Goal: Check status: Check status

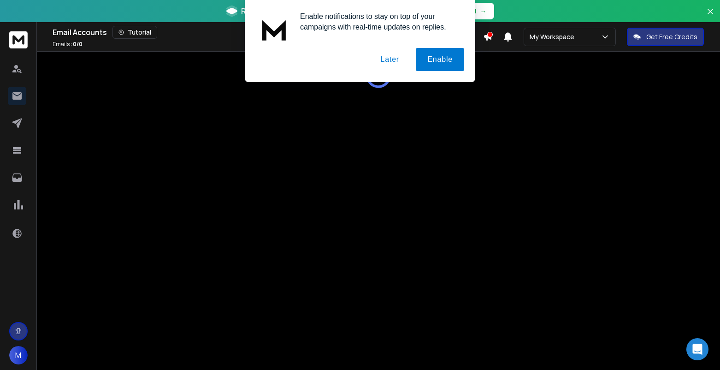
click at [385, 63] on button "Later" at bounding box center [390, 59] width 42 height 23
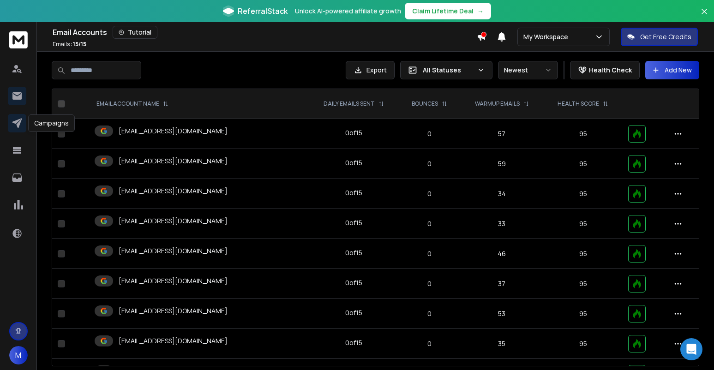
click at [15, 121] on icon at bounding box center [17, 124] width 10 height 10
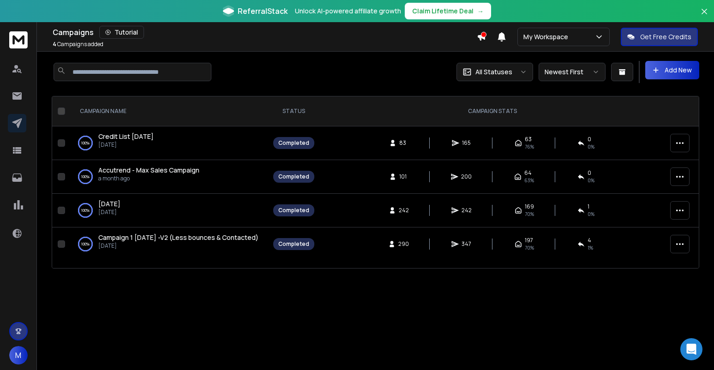
click at [163, 138] on div "100 % Credit List [DATE] [DATE]" at bounding box center [168, 143] width 180 height 22
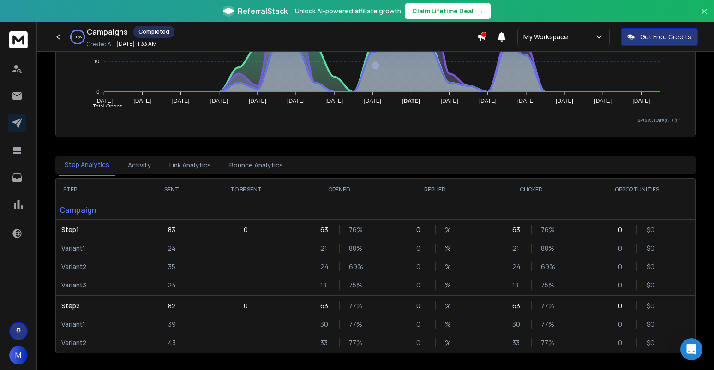
scroll to position [285, 0]
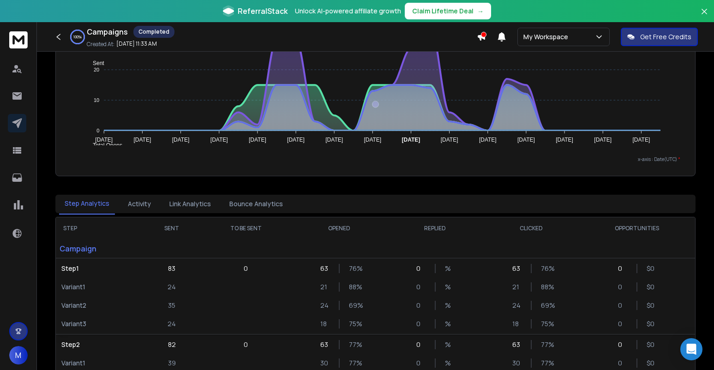
click at [183, 161] on div "Leads Contacted 83 Open Rate 75.90 % 63 Total Click Rate 75.90 % 63 Total Reply…" at bounding box center [375, 130] width 640 height 530
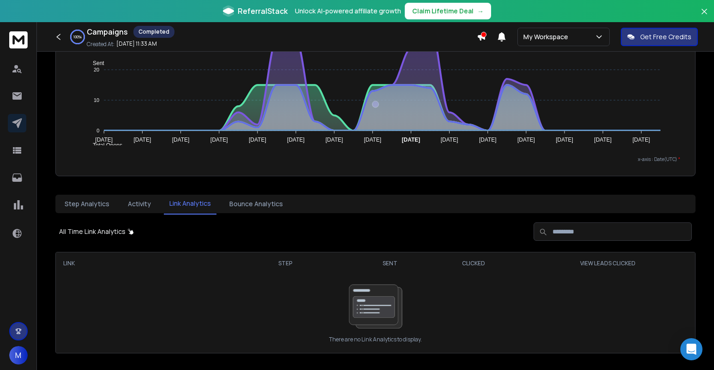
click at [145, 197] on button "Activity" at bounding box center [139, 204] width 34 height 20
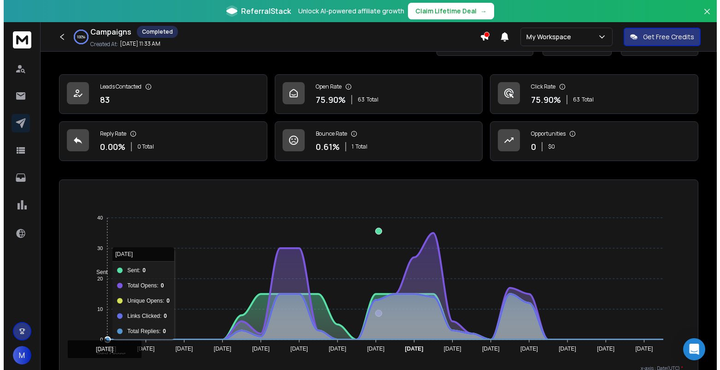
scroll to position [0, 0]
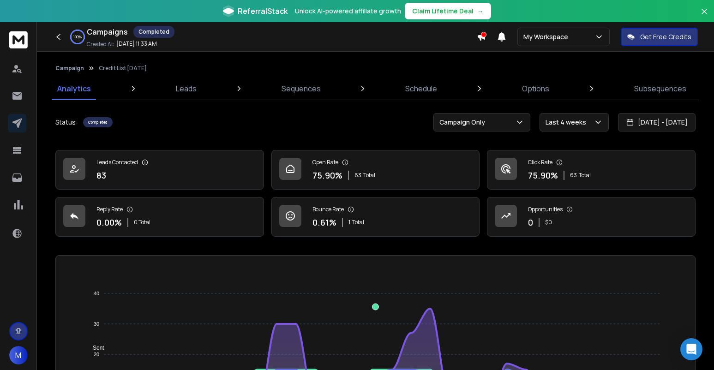
click at [56, 93] on link "Analytics" at bounding box center [74, 88] width 45 height 22
click at [21, 123] on icon at bounding box center [17, 123] width 11 height 11
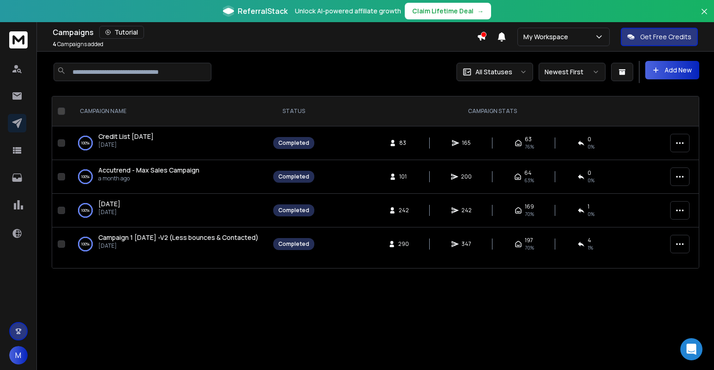
click at [227, 144] on div "100 % Credit List [DATE] [DATE]" at bounding box center [168, 143] width 180 height 22
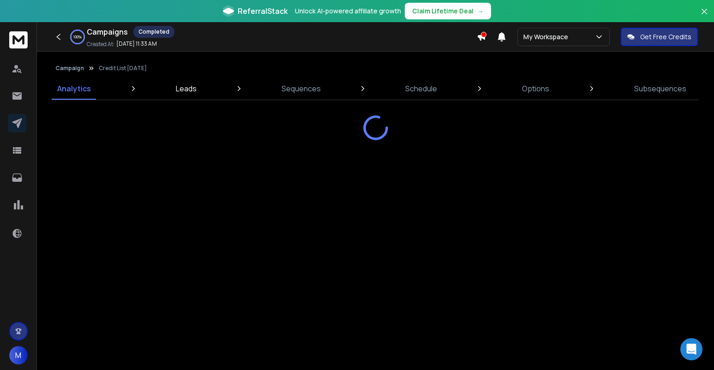
click at [187, 78] on link "Leads" at bounding box center [186, 88] width 32 height 22
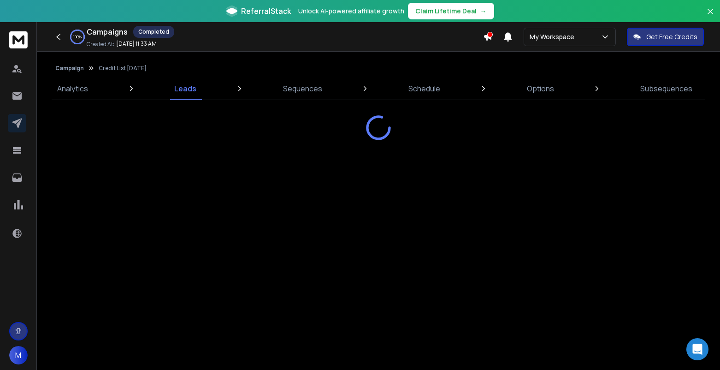
click at [190, 85] on p "Leads" at bounding box center [185, 88] width 22 height 11
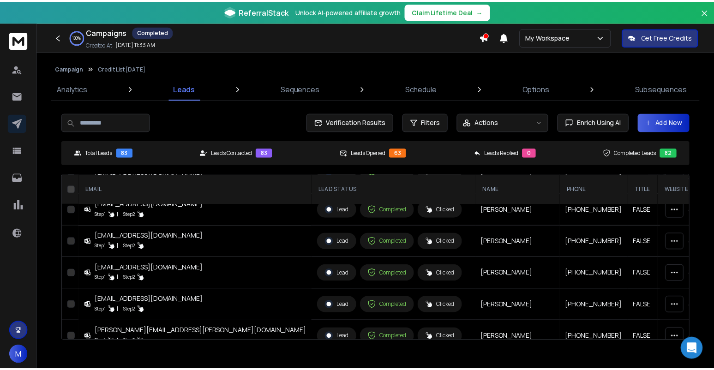
scroll to position [1469, 0]
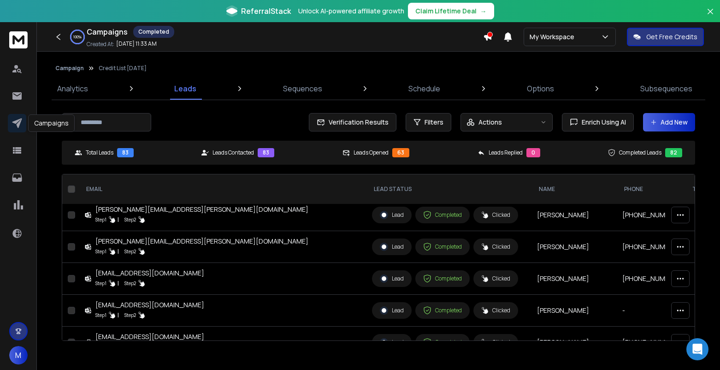
click at [18, 128] on icon at bounding box center [17, 123] width 11 height 11
